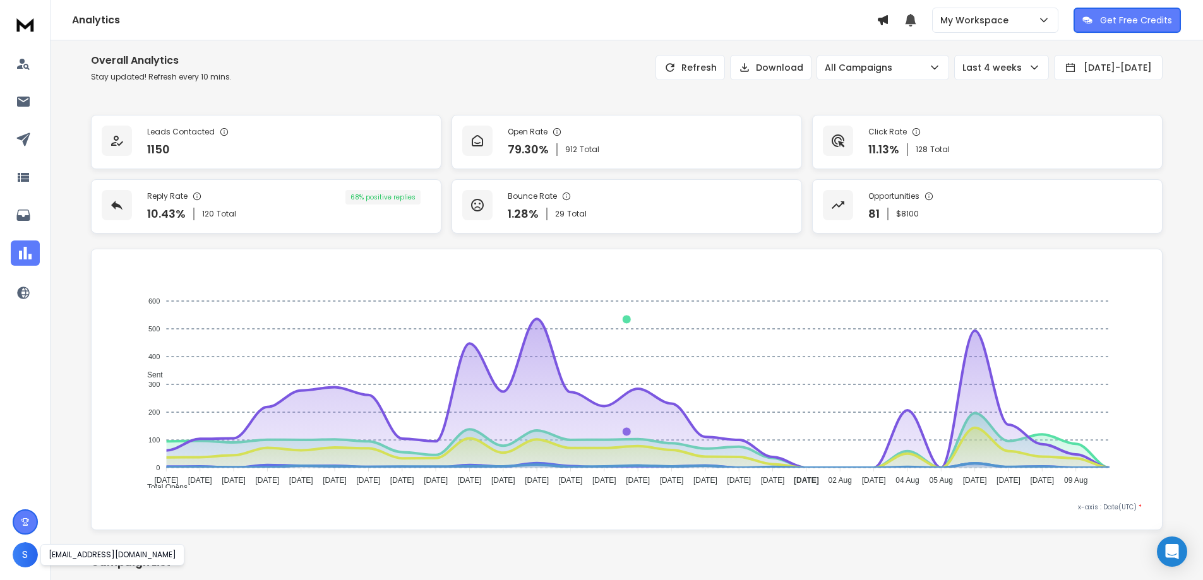
click at [16, 548] on span "S" at bounding box center [25, 554] width 25 height 25
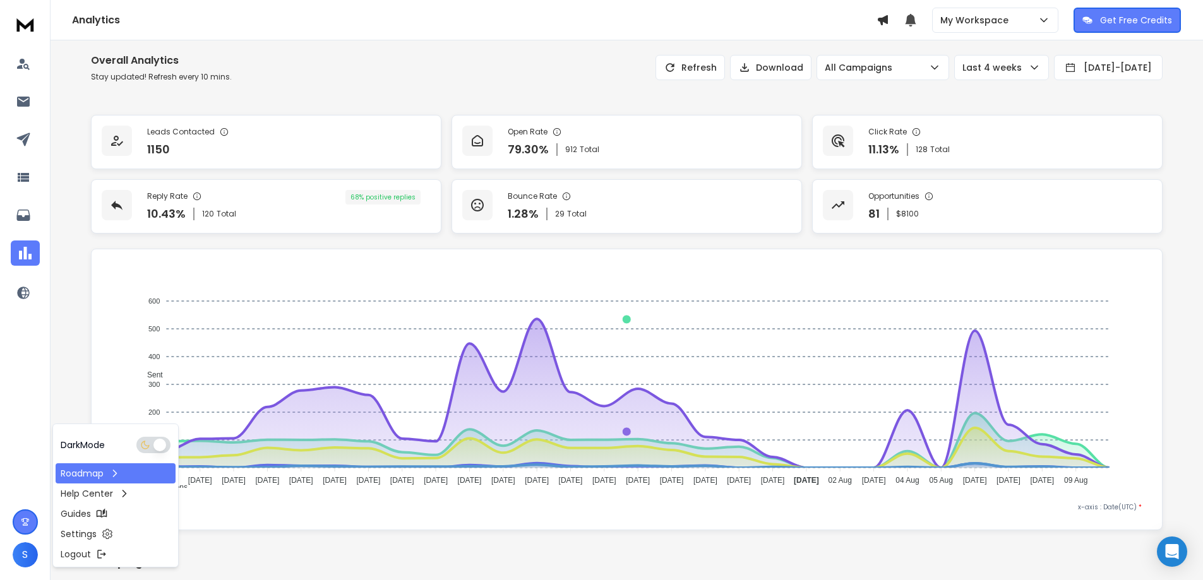
click at [44, 330] on div "S" at bounding box center [25, 290] width 51 height 580
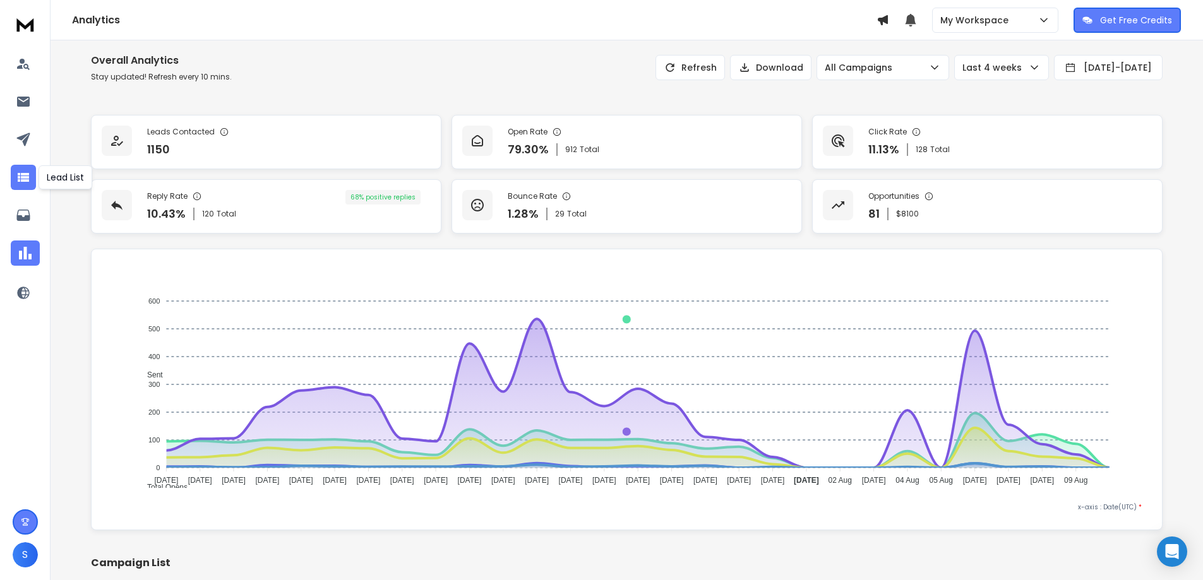
click at [18, 174] on icon at bounding box center [23, 177] width 11 height 9
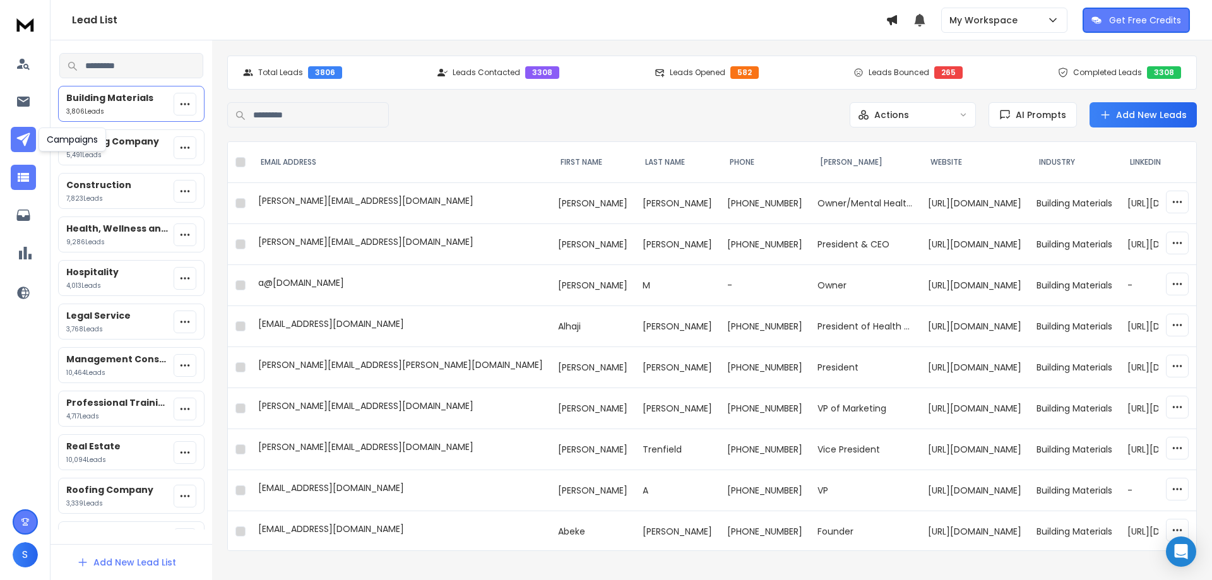
click at [28, 139] on icon at bounding box center [23, 139] width 15 height 15
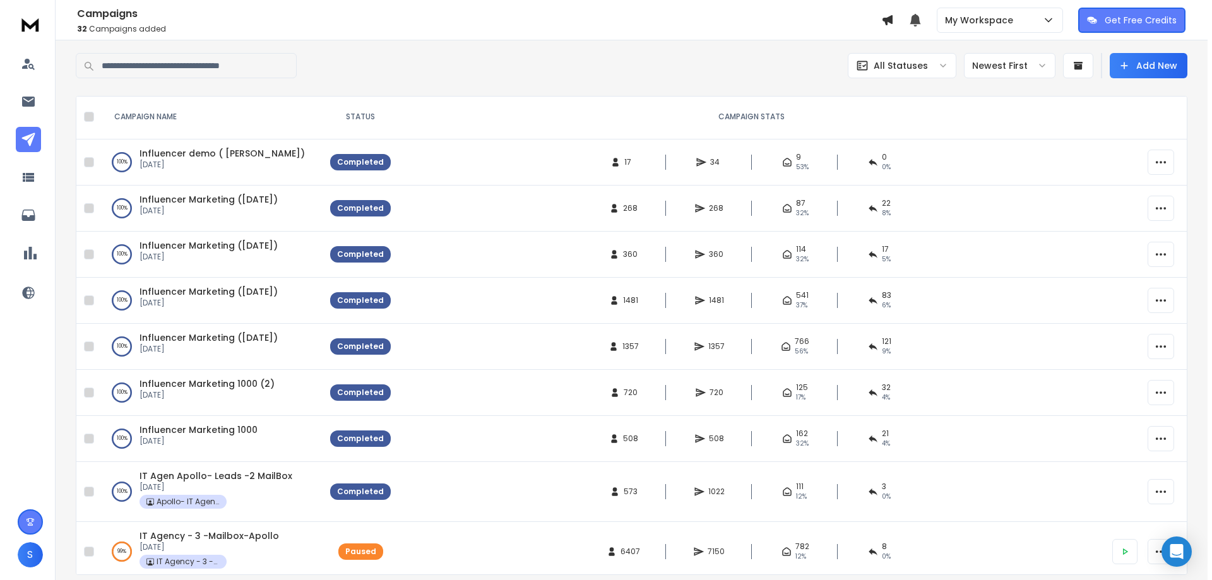
scroll to position [758, 0]
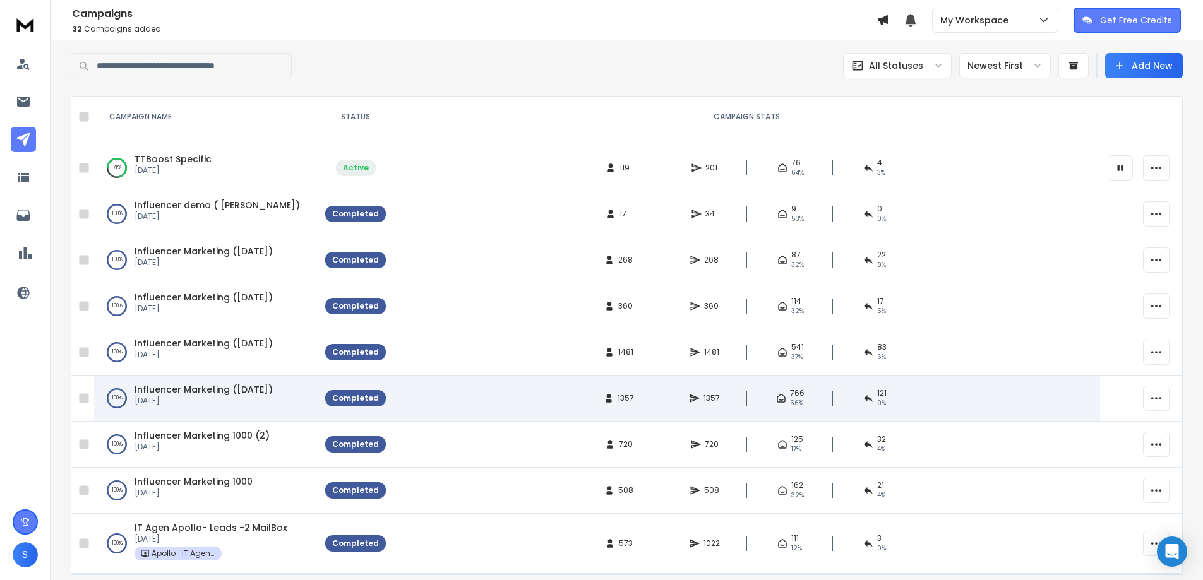
click at [287, 388] on div "100 % Influencer Marketing ([DATE]) [DATE]" at bounding box center [206, 398] width 198 height 30
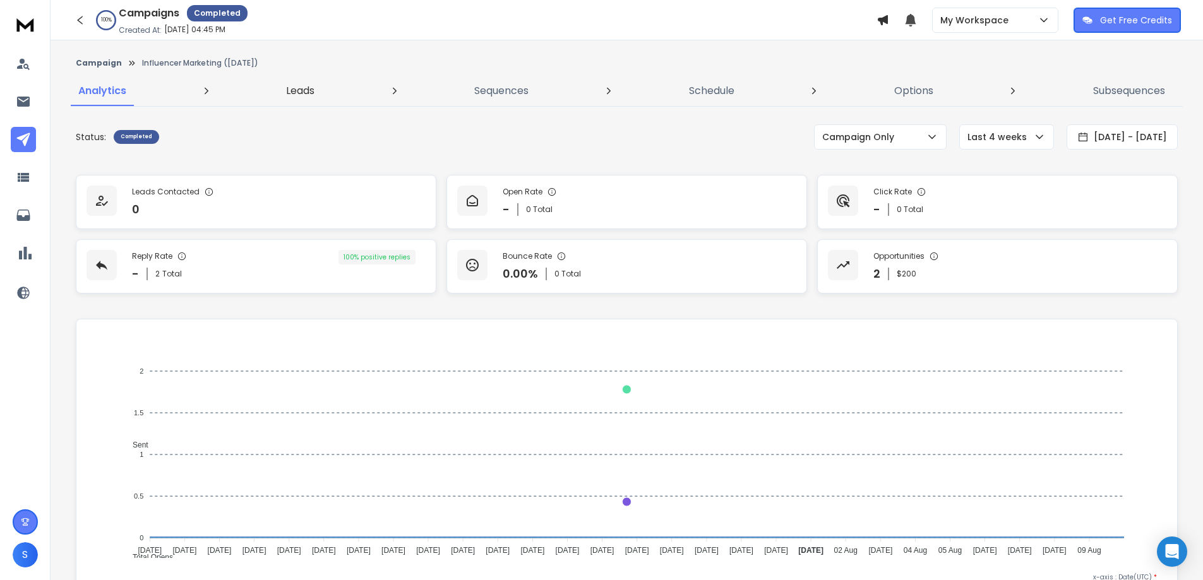
click at [290, 86] on p "Leads" at bounding box center [300, 90] width 28 height 15
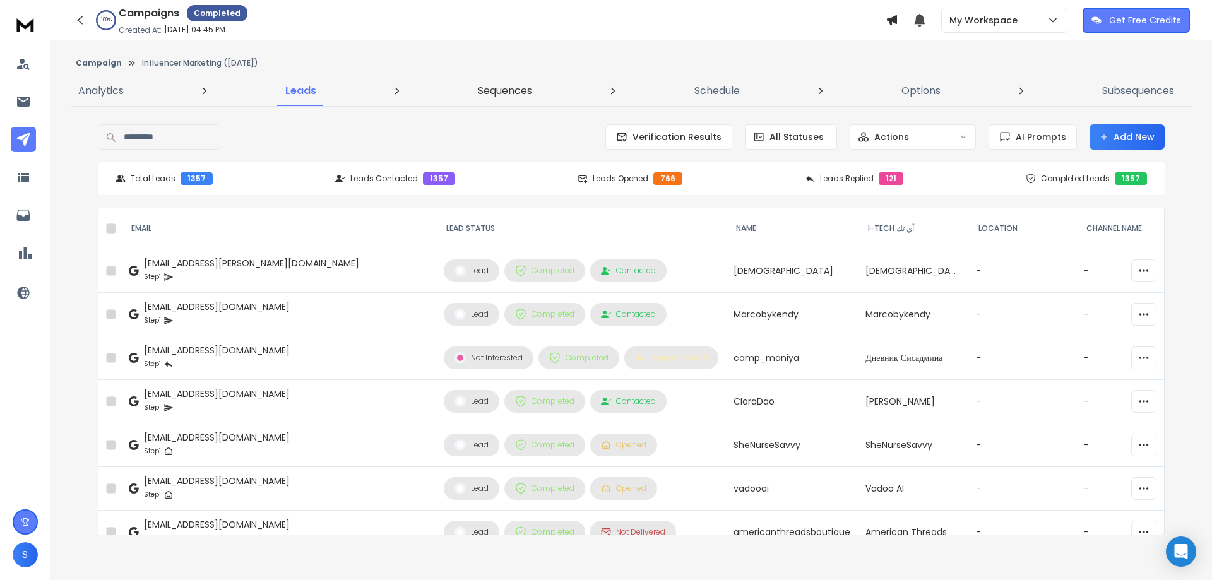
click at [517, 95] on p "Sequences" at bounding box center [505, 90] width 54 height 15
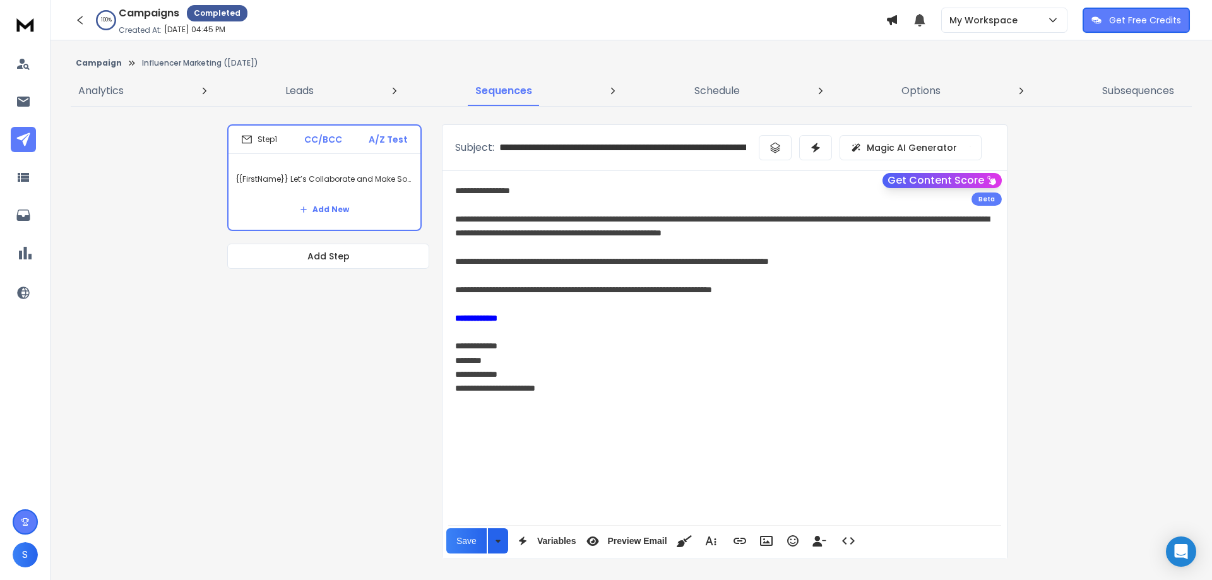
click at [629, 319] on div "**********" at bounding box center [724, 353] width 539 height 85
click at [905, 263] on div "**********" at bounding box center [724, 324] width 539 height 141
click at [711, 86] on p "Schedule" at bounding box center [716, 90] width 45 height 15
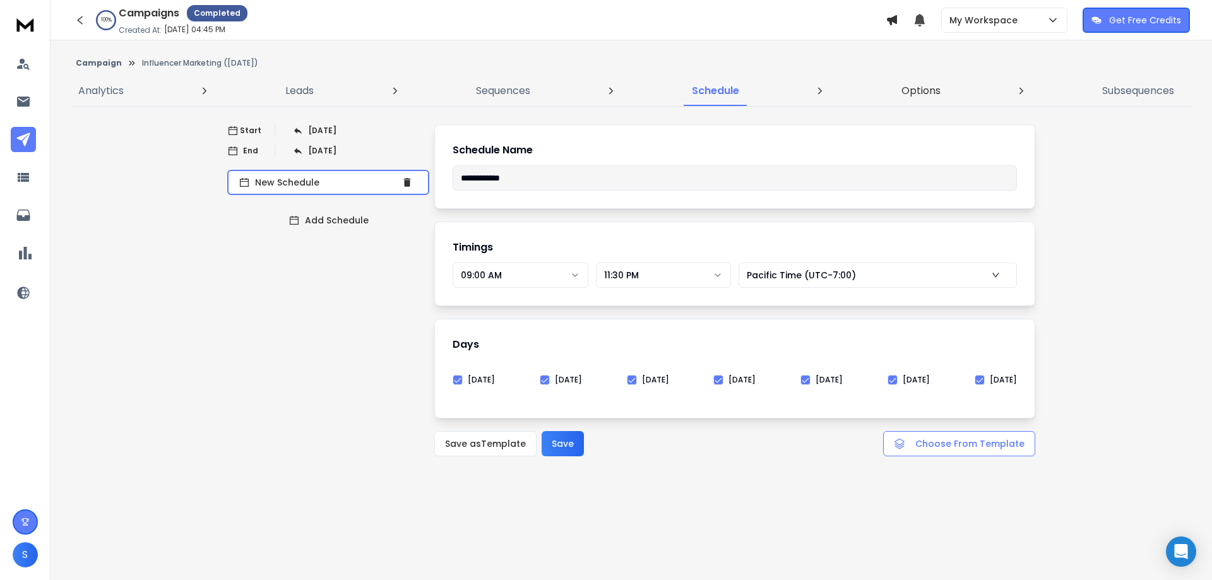
click at [936, 87] on p "Options" at bounding box center [921, 90] width 39 height 15
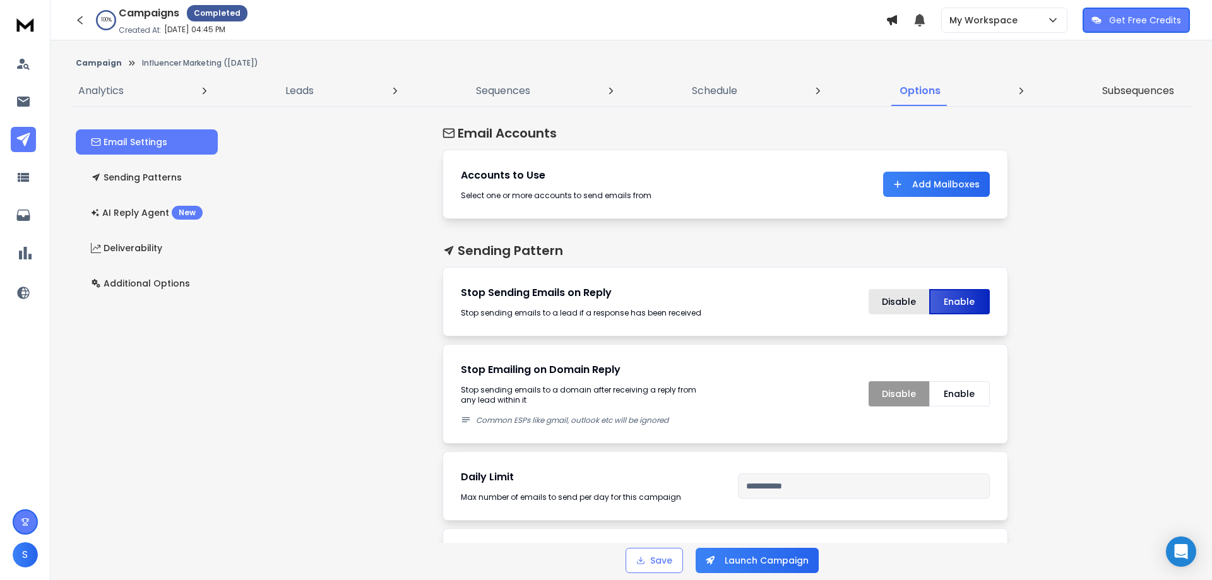
click at [1165, 83] on link "Subsequences" at bounding box center [1138, 91] width 87 height 30
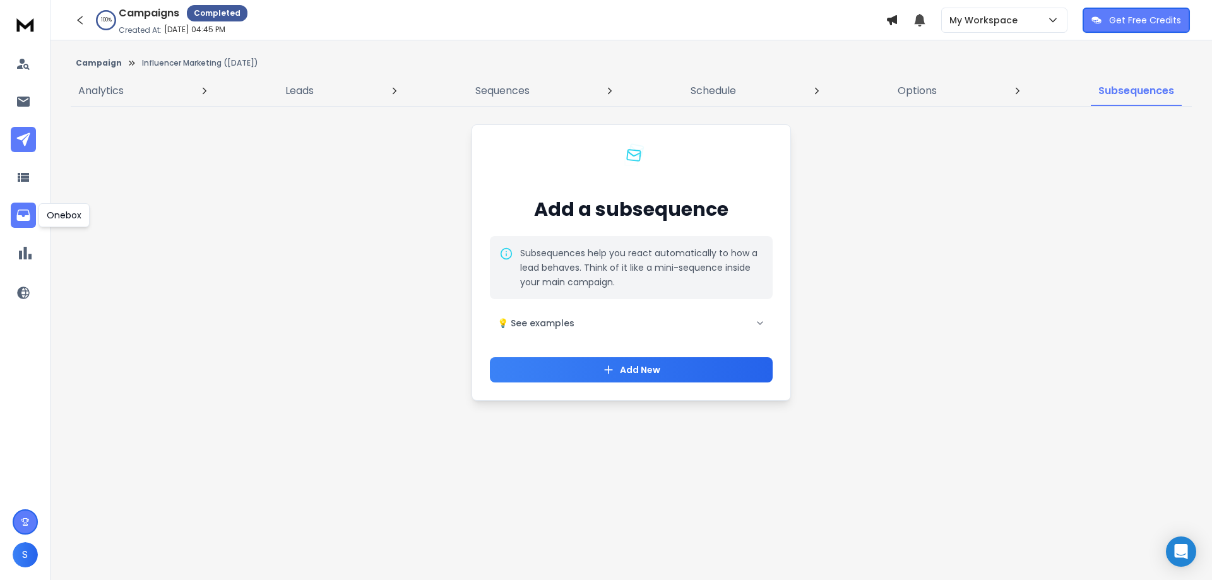
click at [28, 220] on icon at bounding box center [22, 215] width 13 height 11
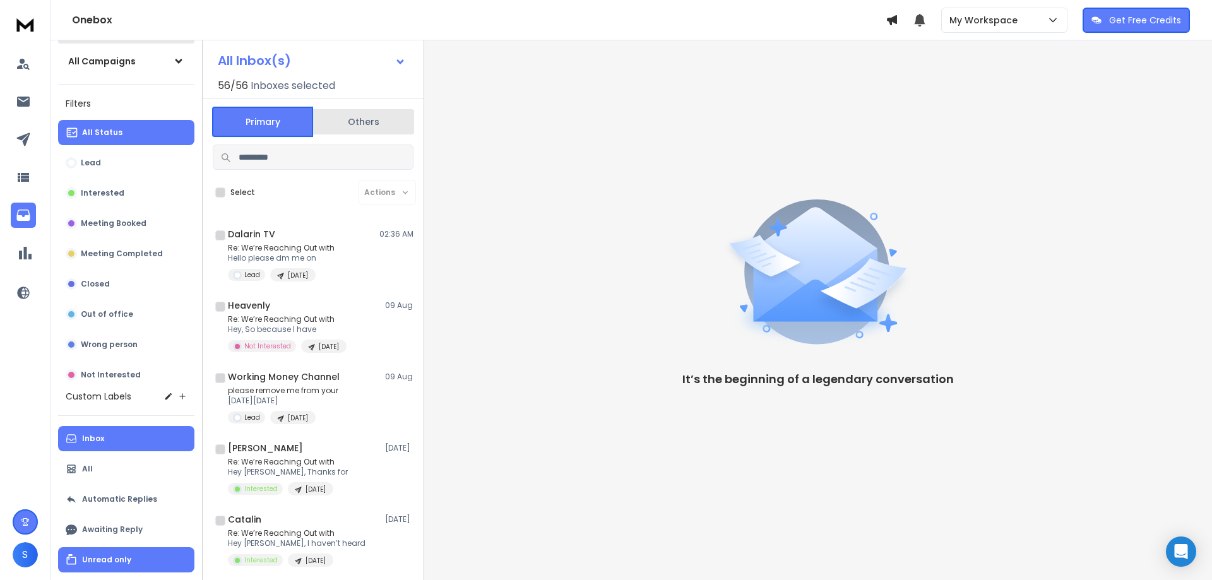
scroll to position [115, 0]
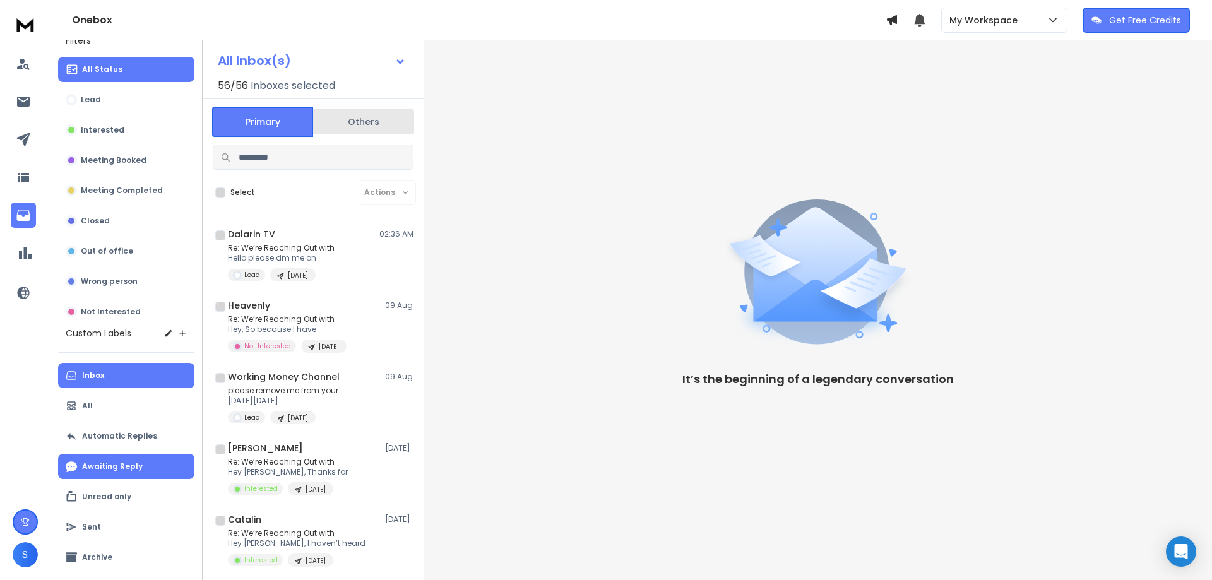
click at [109, 462] on p "Awaiting Reply" at bounding box center [112, 467] width 61 height 10
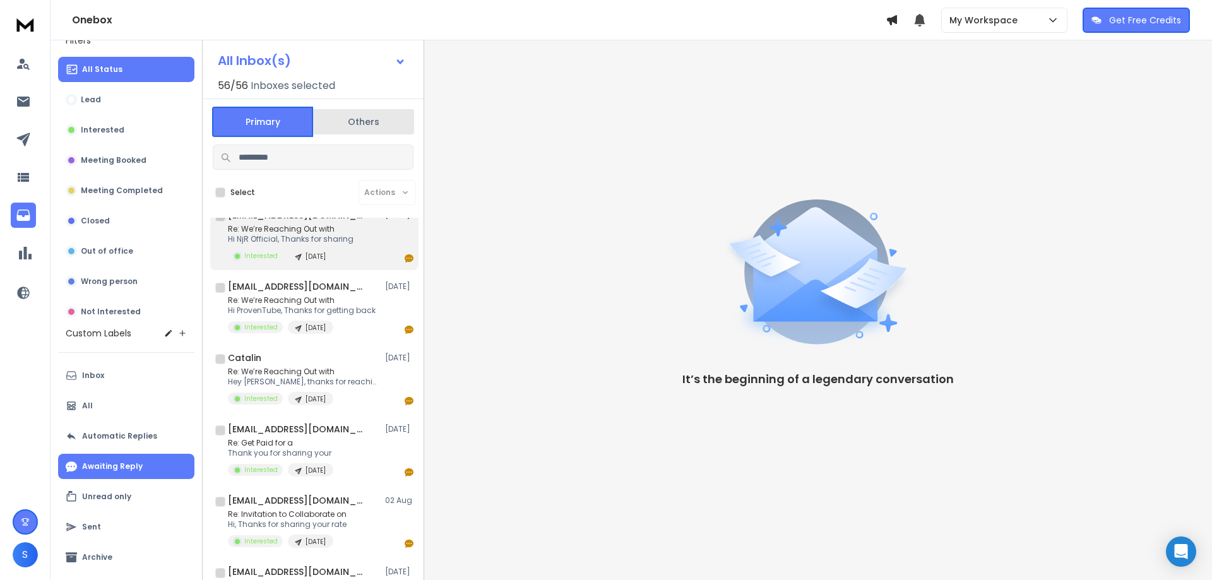
scroll to position [253, 0]
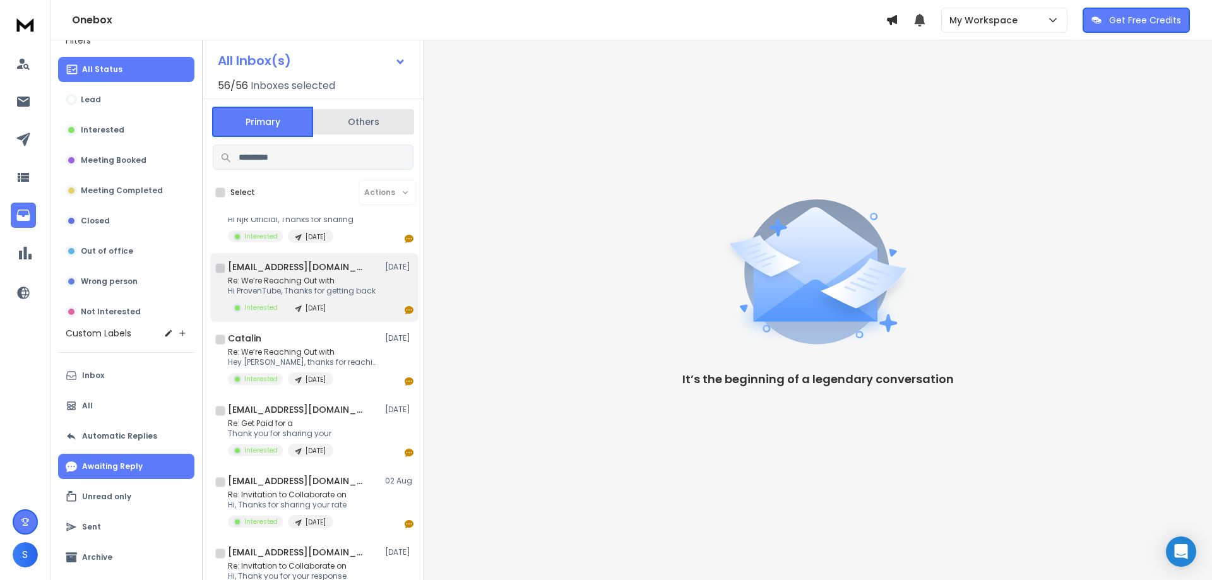
click at [352, 268] on h1 "[EMAIL_ADDRESS][DOMAIN_NAME]" at bounding box center [297, 267] width 139 height 13
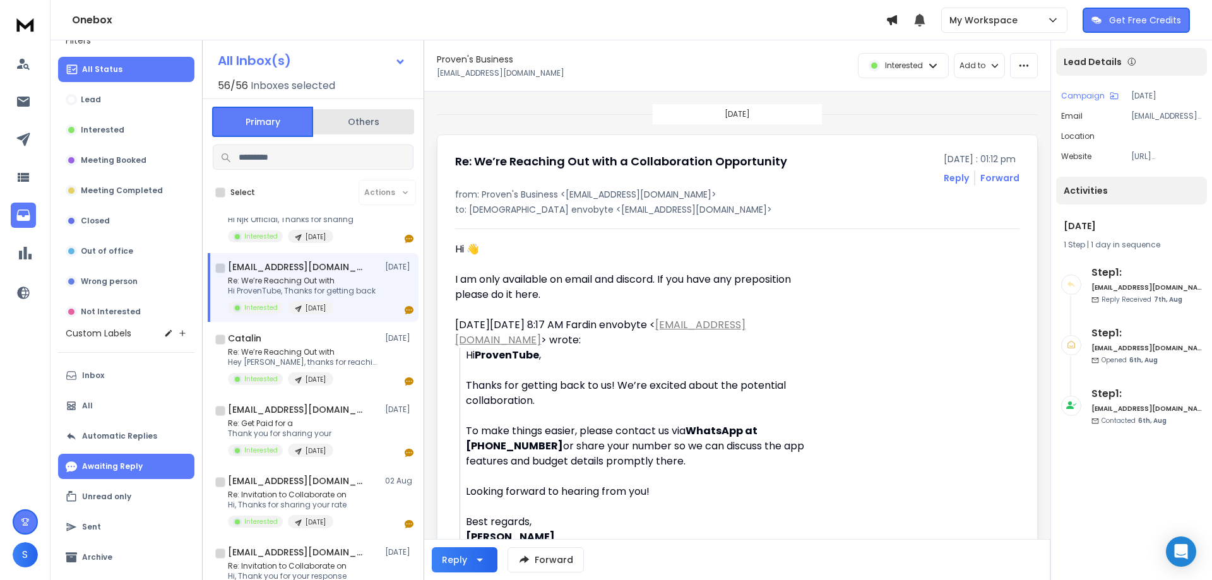
scroll to position [0, 0]
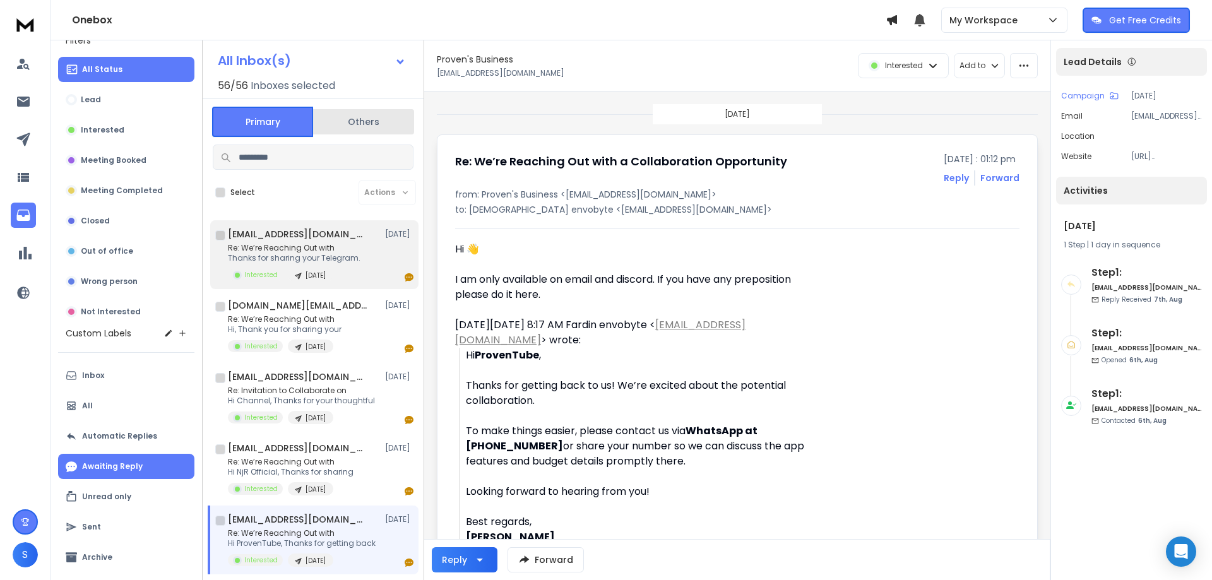
click at [328, 246] on p "Re: We’re Reaching Out with" at bounding box center [294, 248] width 133 height 10
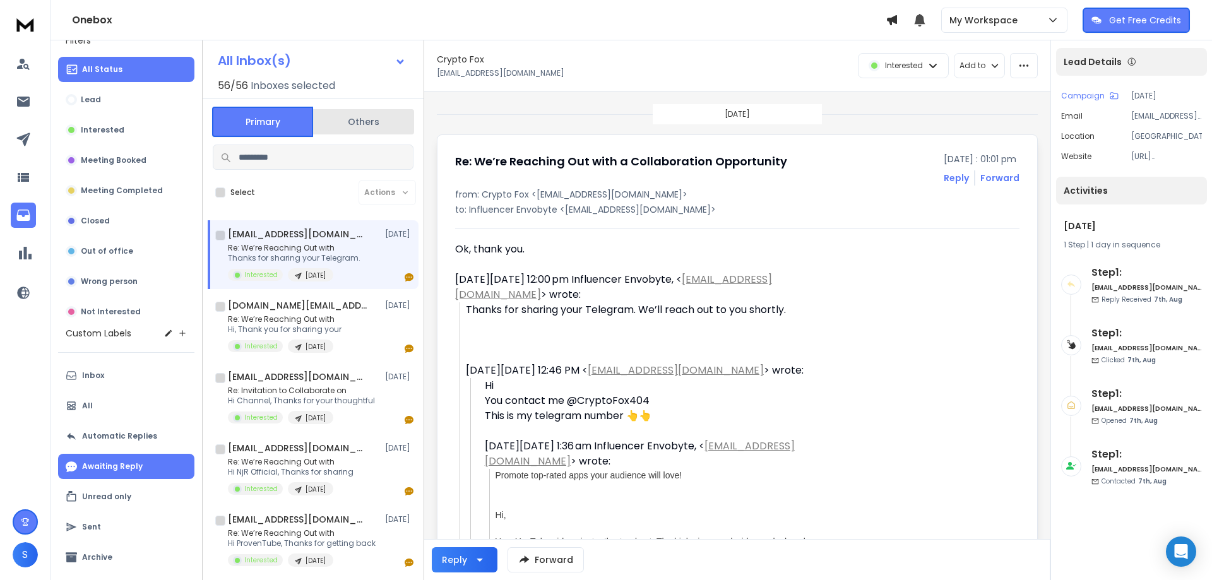
click at [527, 18] on h1 "Onebox" at bounding box center [479, 20] width 814 height 15
click at [164, 21] on h1 "Onebox" at bounding box center [479, 20] width 814 height 15
